Goal: Task Accomplishment & Management: Manage account settings

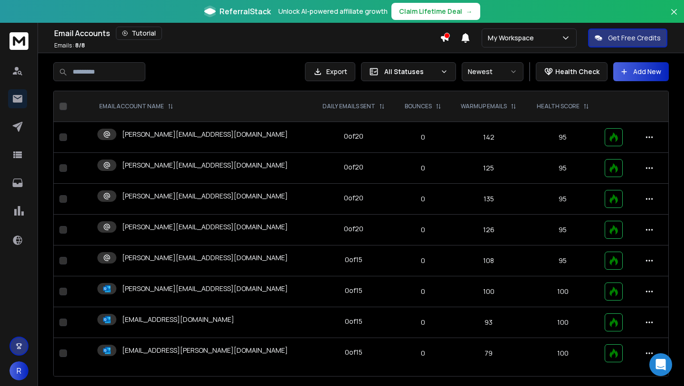
scroll to position [10915, 0]
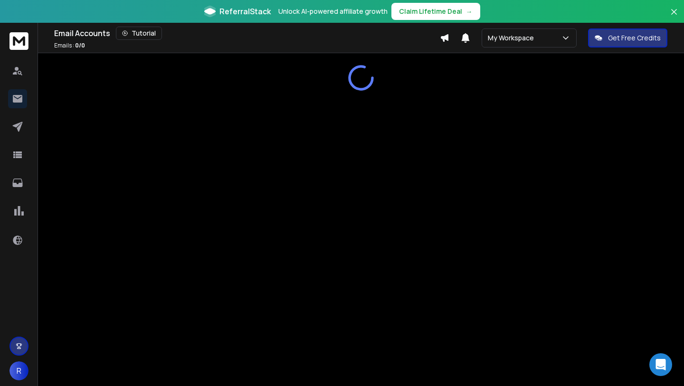
scroll to position [10915, 0]
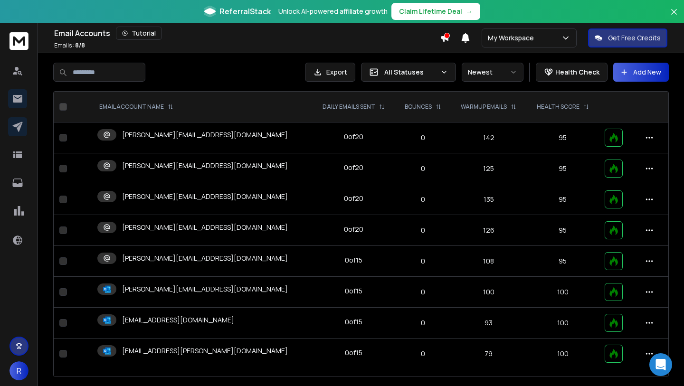
click at [13, 123] on icon at bounding box center [17, 126] width 11 height 11
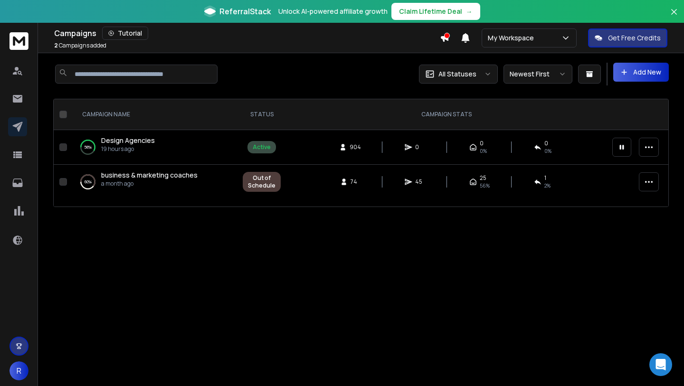
click at [137, 229] on div "Campaigns 2 Campaigns Added All Statuses Newest First Add New CAMPAIGN NAME STA…" at bounding box center [361, 256] width 616 height 386
click at [136, 233] on div "Campaigns 2 Campaigns Added All Statuses Newest First Add New CAMPAIGN NAME STA…" at bounding box center [361, 256] width 616 height 386
click at [132, 244] on div "Campaigns 2 Campaigns Added All Statuses Newest First Add New CAMPAIGN NAME STA…" at bounding box center [361, 256] width 616 height 386
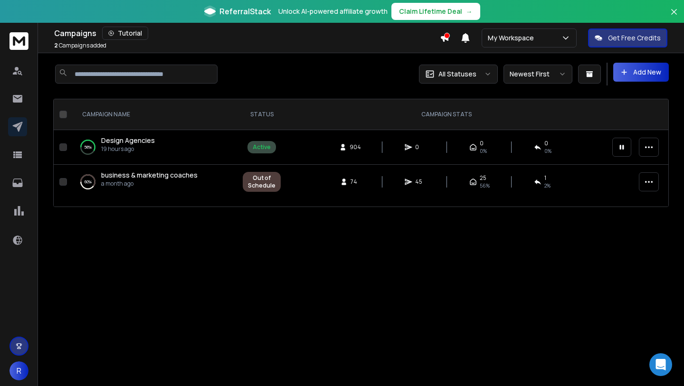
click at [125, 138] on span "Design Agencies" at bounding box center [128, 140] width 54 height 9
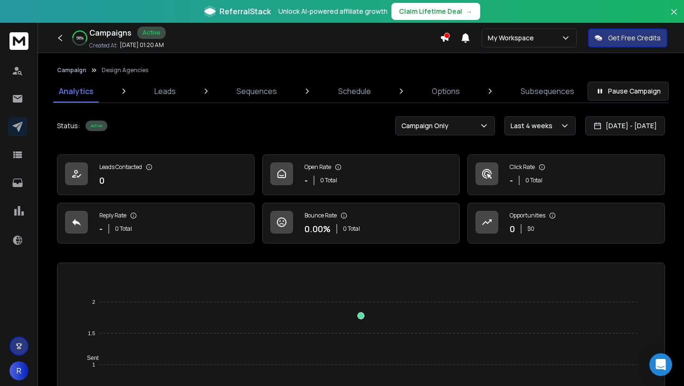
click at [173, 143] on div "Status: Active Pause Campaign Campaign Only Last 4 weeks [DATE] - [DATE] Leads …" at bounding box center [361, 370] width 608 height 508
click at [169, 151] on div "Status: Active Pause Campaign Campaign Only Last 4 weeks [DATE] - [DATE] Leads …" at bounding box center [361, 370] width 608 height 508
click at [161, 97] on link "Leads" at bounding box center [165, 91] width 33 height 23
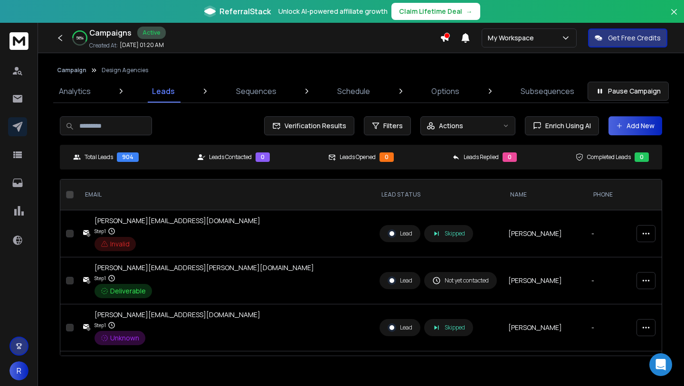
click at [651, 281] on button "button" at bounding box center [646, 280] width 19 height 17
click at [666, 270] on div "Verification Results Filters Actions Enrich Using AI Add New Total Leads 904 Le…" at bounding box center [361, 232] width 616 height 238
click at [666, 271] on div "Verification Results Filters Actions Enrich Using AI Add New Total Leads 904 Le…" at bounding box center [361, 232] width 616 height 238
click at [663, 272] on div "Verification Results Filters Actions Enrich Using AI Add New Total Leads 904 Le…" at bounding box center [361, 231] width 608 height 230
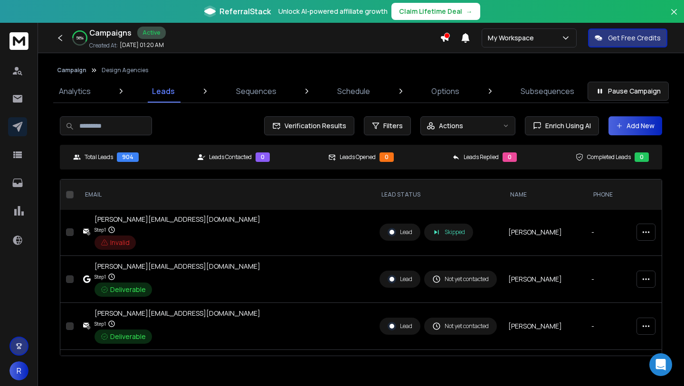
scroll to position [190, 0]
click at [647, 276] on icon "button" at bounding box center [646, 279] width 9 height 9
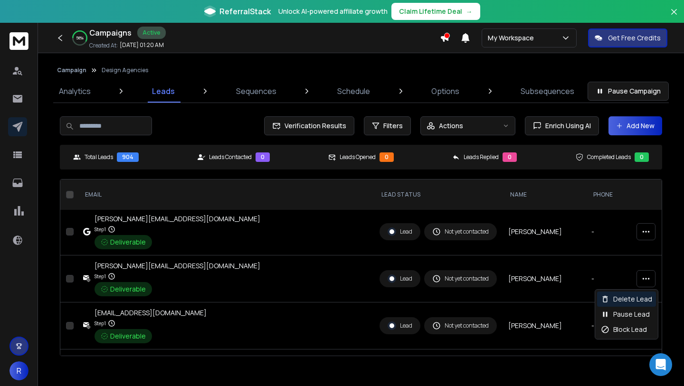
click at [668, 298] on div "Verification Results Filters Actions Enrich Using AI Add New Total Leads 904 Le…" at bounding box center [361, 232] width 616 height 238
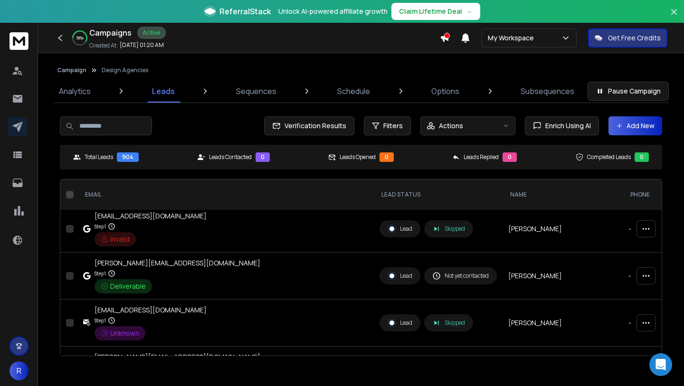
scroll to position [2451, 0]
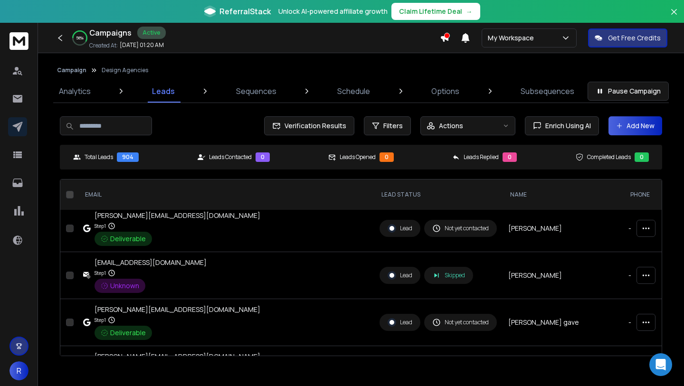
click at [116, 87] on div "Analytics Leads Sequences Schedule Options Subsequences" at bounding box center [316, 91] width 527 height 23
